Goal: Find specific page/section

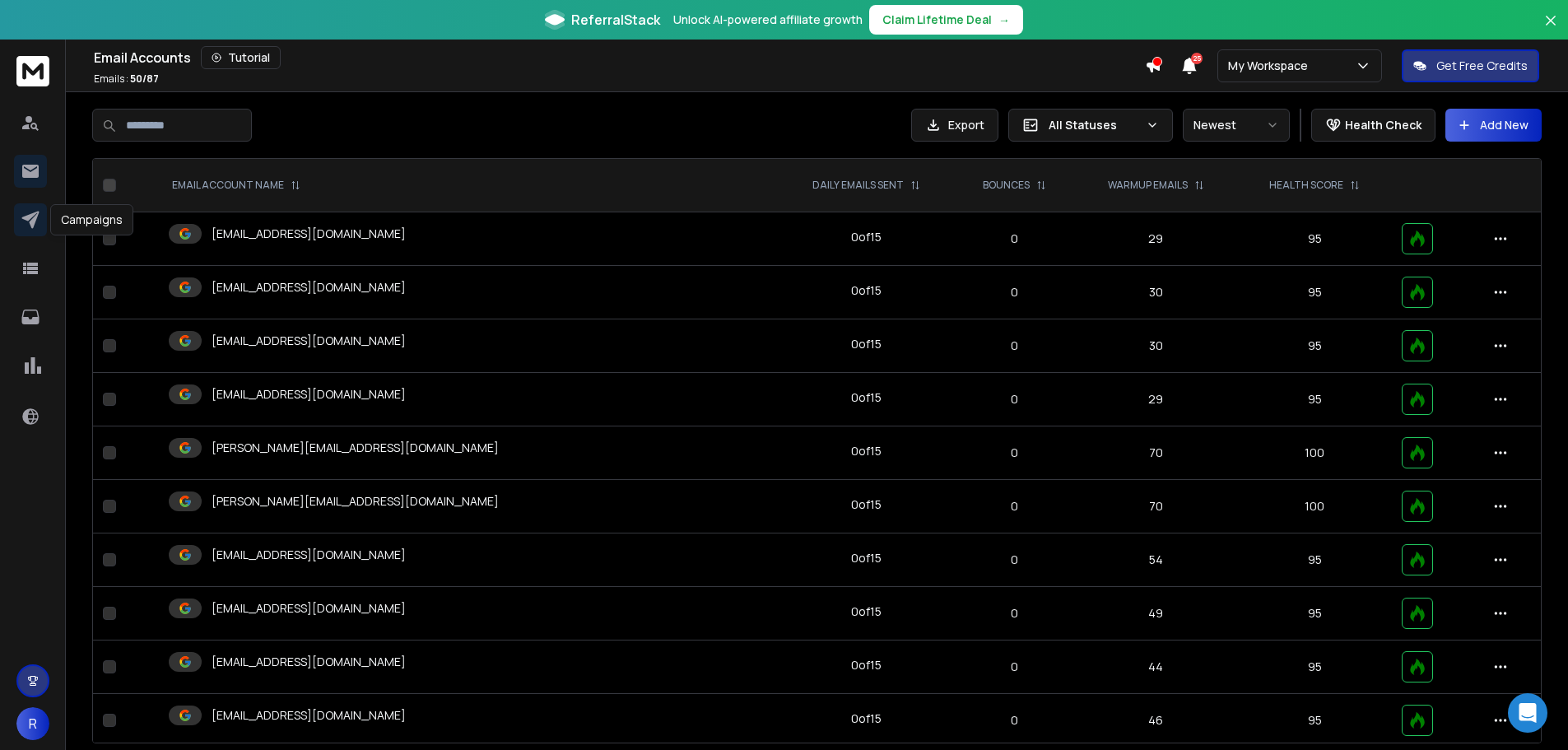
click at [28, 211] on icon at bounding box center [30, 220] width 20 height 20
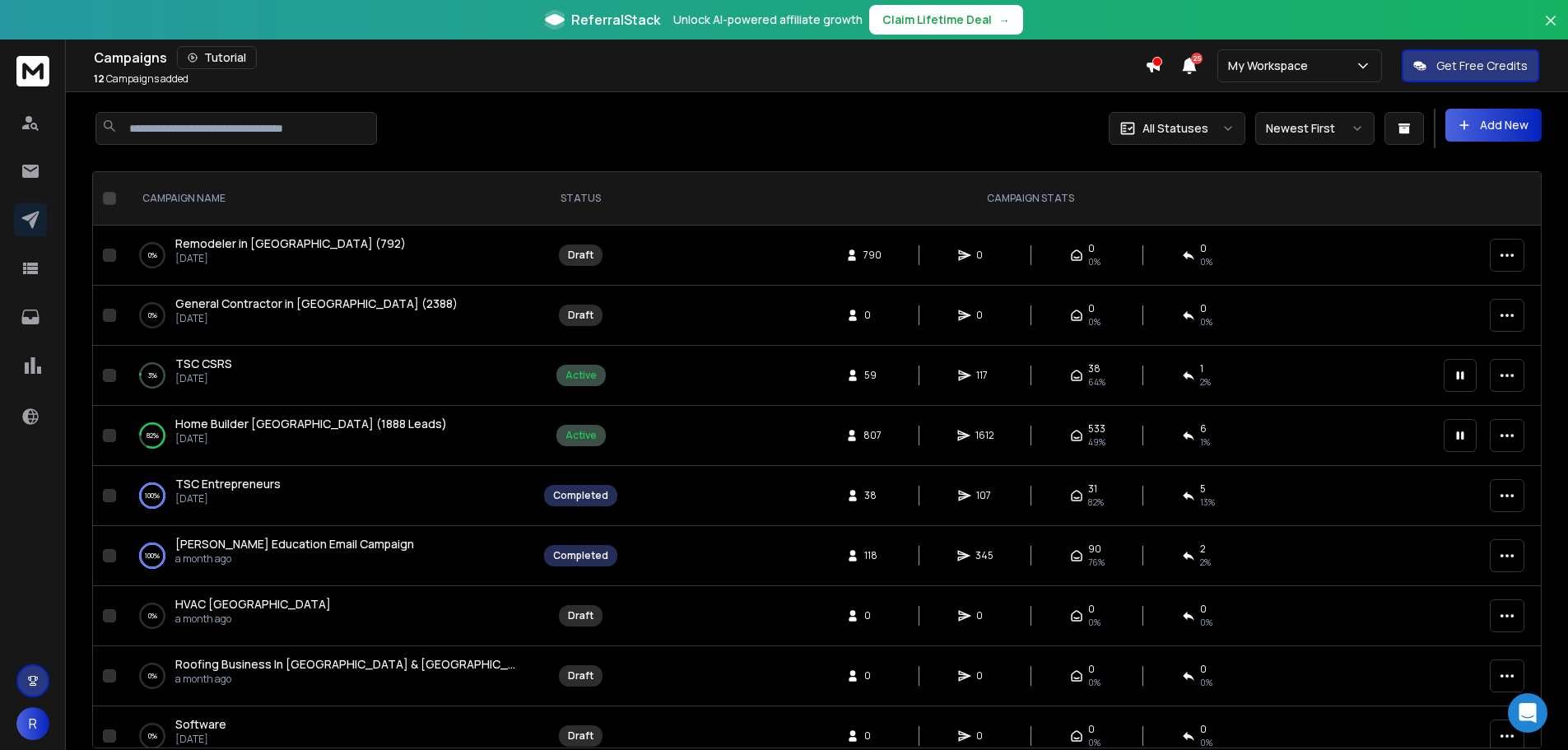
click at [329, 416] on span "Home Builder [GEOGRAPHIC_DATA] (1888 Leads)" at bounding box center [311, 423] width 272 height 16
